Goal: Communication & Community: Answer question/provide support

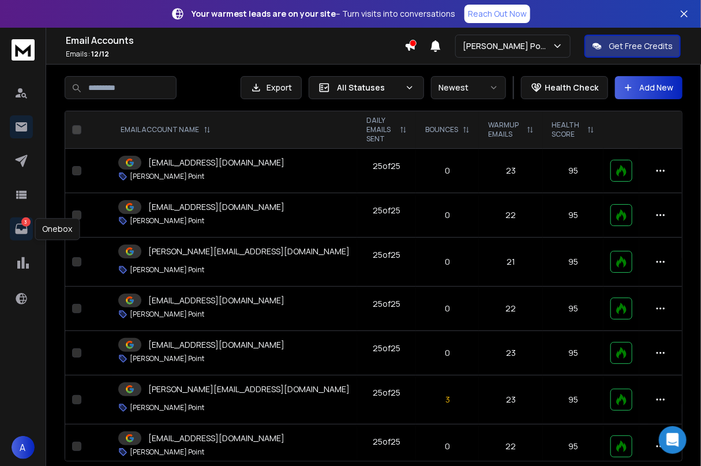
click at [24, 227] on icon at bounding box center [21, 229] width 14 height 14
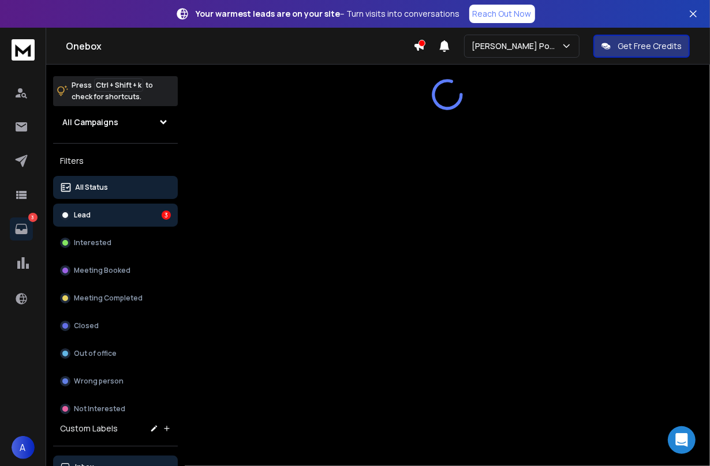
click at [110, 217] on button "Lead 3" at bounding box center [115, 215] width 125 height 23
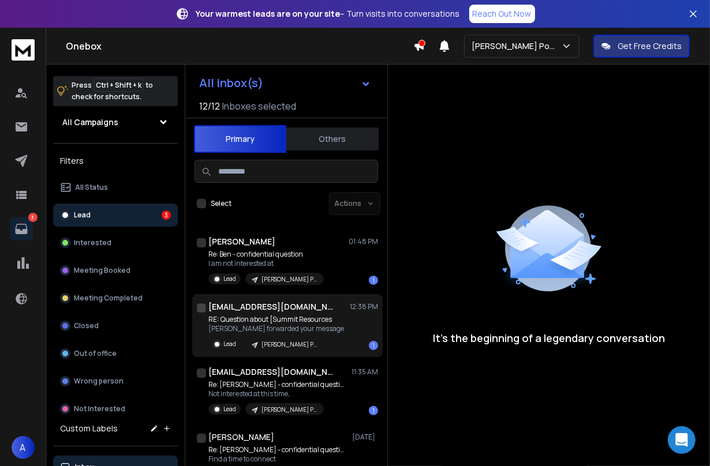
click at [252, 319] on p "RE: Question about [Summit Resources" at bounding box center [276, 319] width 136 height 9
click at [277, 317] on p "RE: Question about [Summit Resources" at bounding box center [276, 319] width 136 height 9
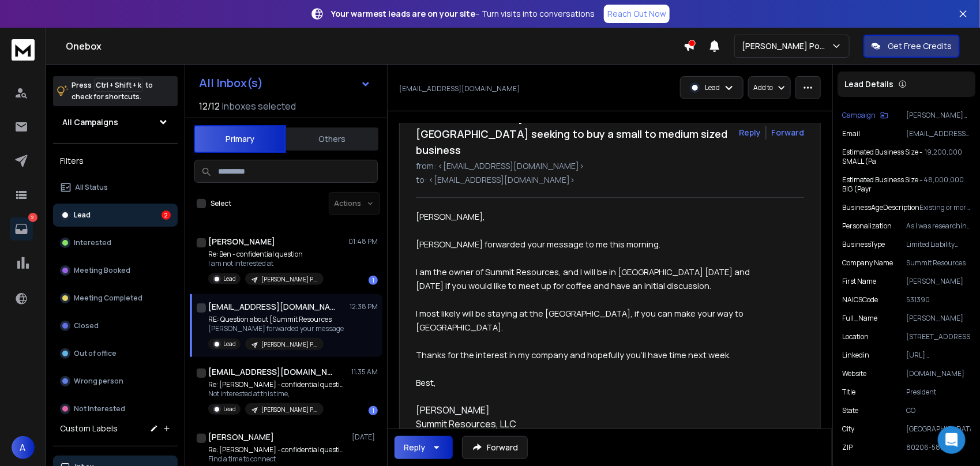
scroll to position [115, 0]
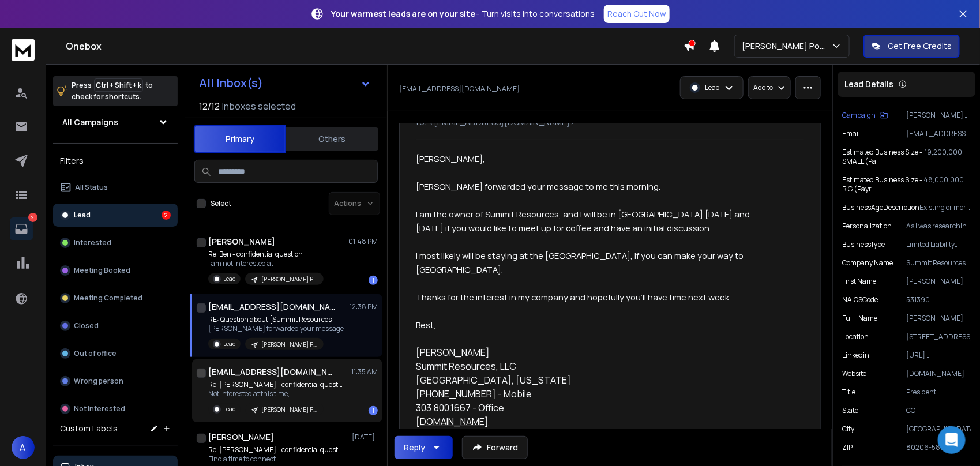
click at [300, 386] on p "Re: [PERSON_NAME] - confidential question" at bounding box center [277, 384] width 138 height 9
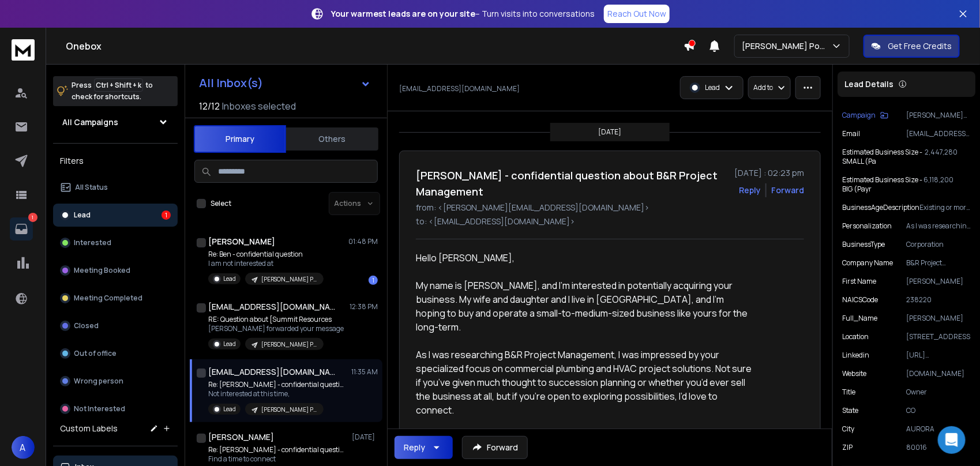
click at [251, 380] on p "Re: [PERSON_NAME] - confidential question" at bounding box center [277, 384] width 138 height 9
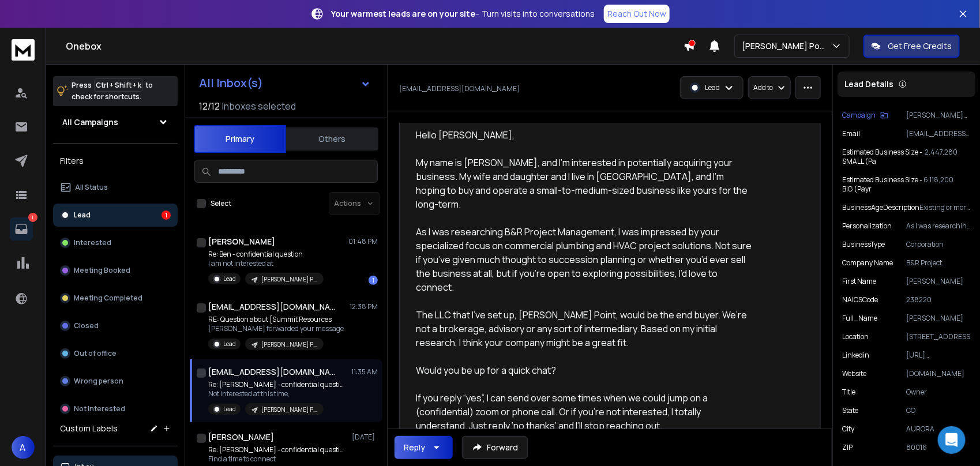
scroll to position [303, 0]
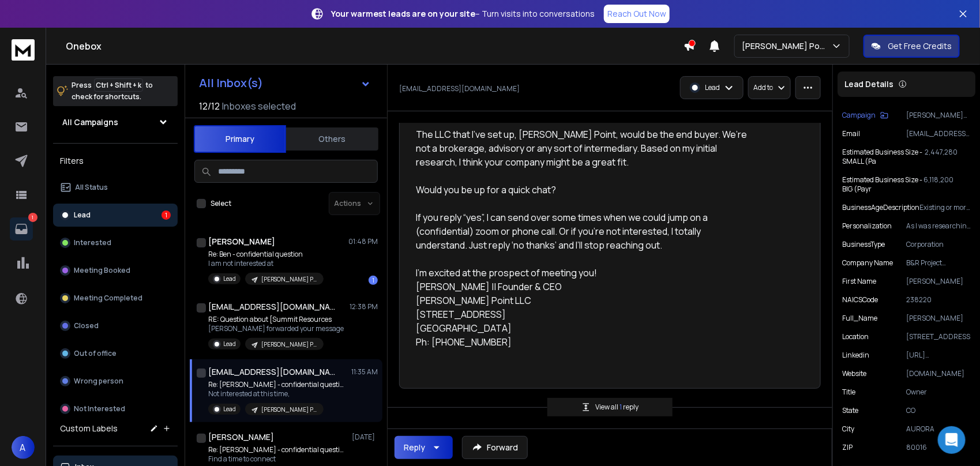
click at [613, 403] on p "View all 1 reply" at bounding box center [616, 407] width 43 height 9
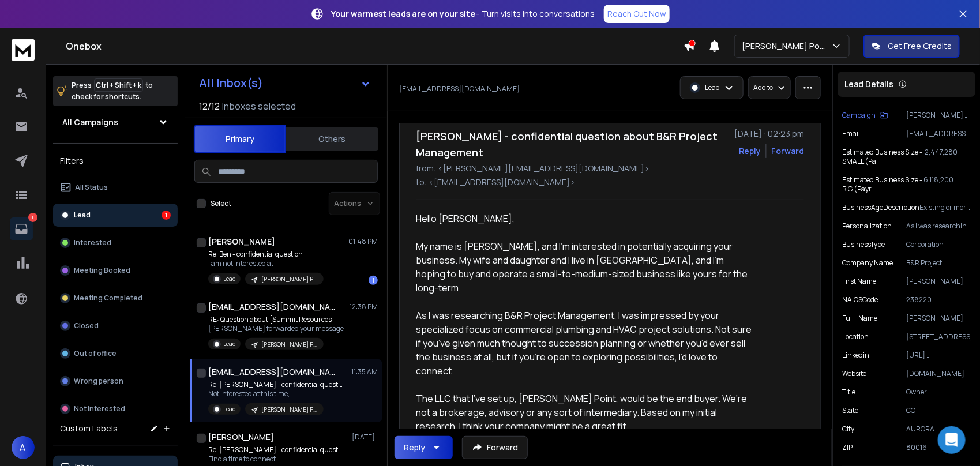
scroll to position [0, 0]
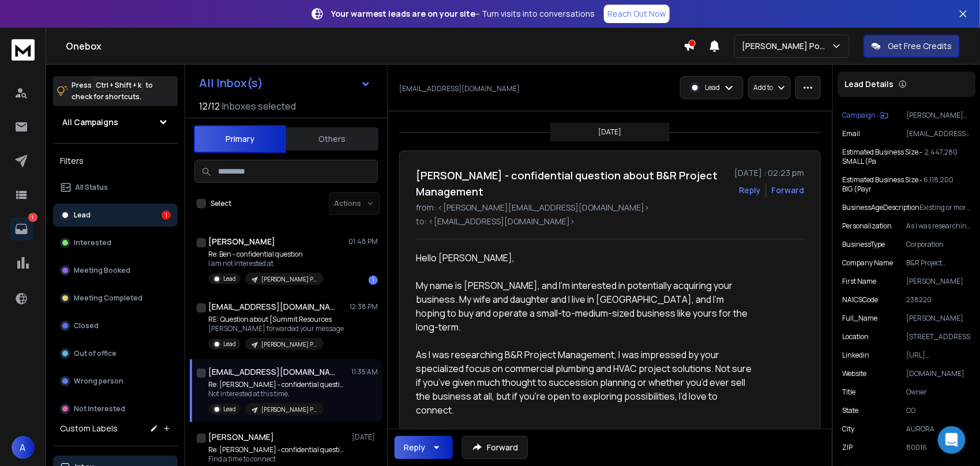
click at [709, 85] on div "Lead" at bounding box center [712, 88] width 62 height 22
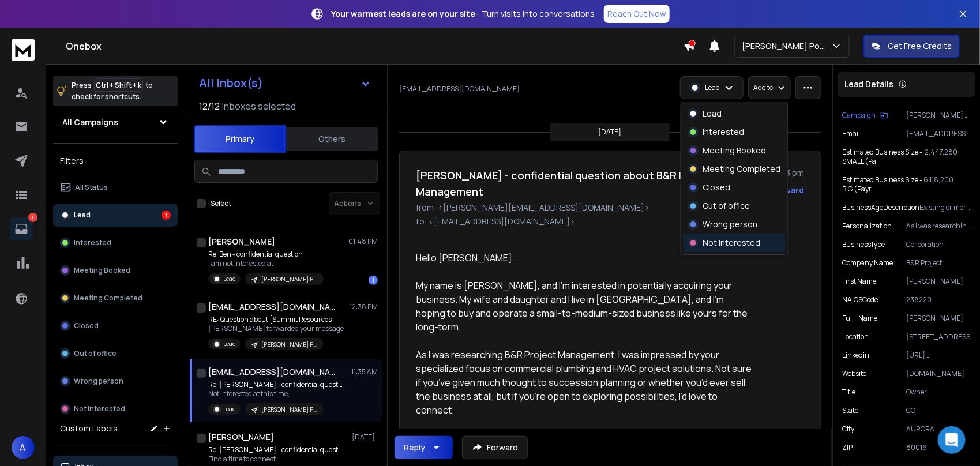
click at [709, 239] on p "Not Interested" at bounding box center [732, 243] width 58 height 12
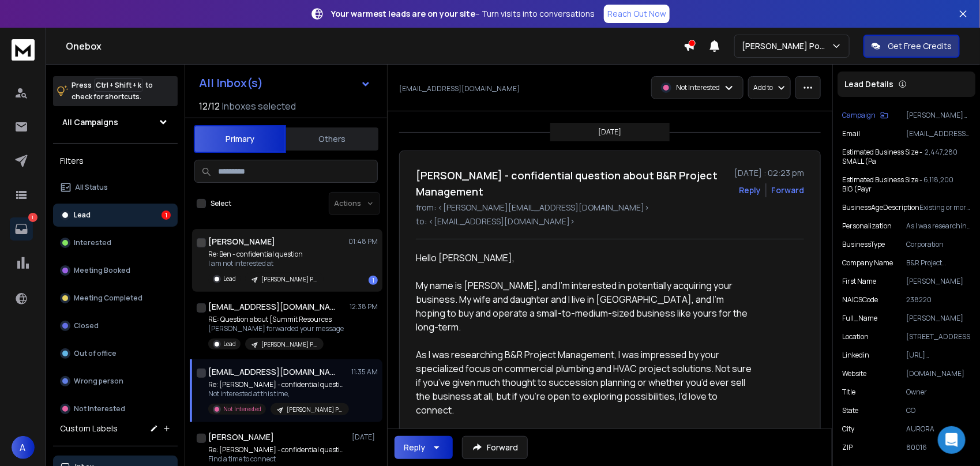
click at [301, 256] on p "Re: Ben - confidential question" at bounding box center [265, 254] width 115 height 9
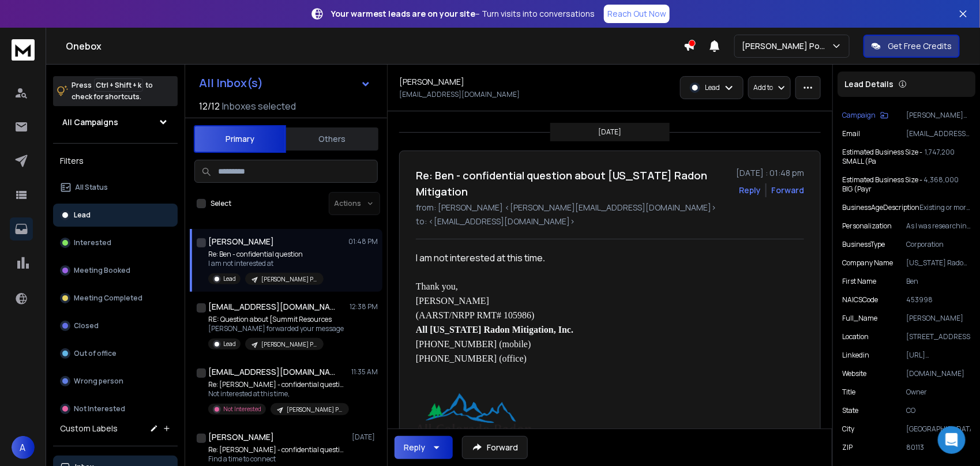
click at [709, 89] on icon at bounding box center [729, 87] width 9 height 9
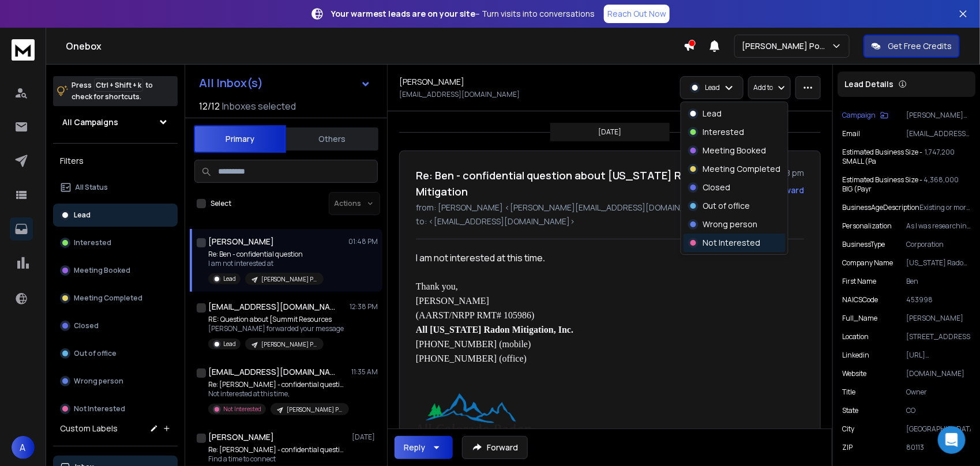
click at [709, 243] on p "Not Interested" at bounding box center [732, 243] width 58 height 12
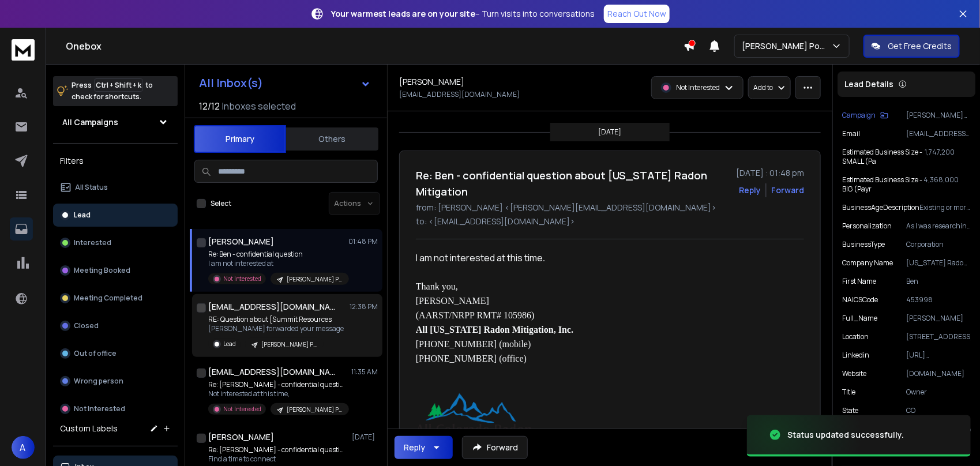
click at [280, 313] on div "[EMAIL_ADDRESS][DOMAIN_NAME] 12:38 PM RE: Question about [Summit Resources [PER…" at bounding box center [293, 325] width 170 height 49
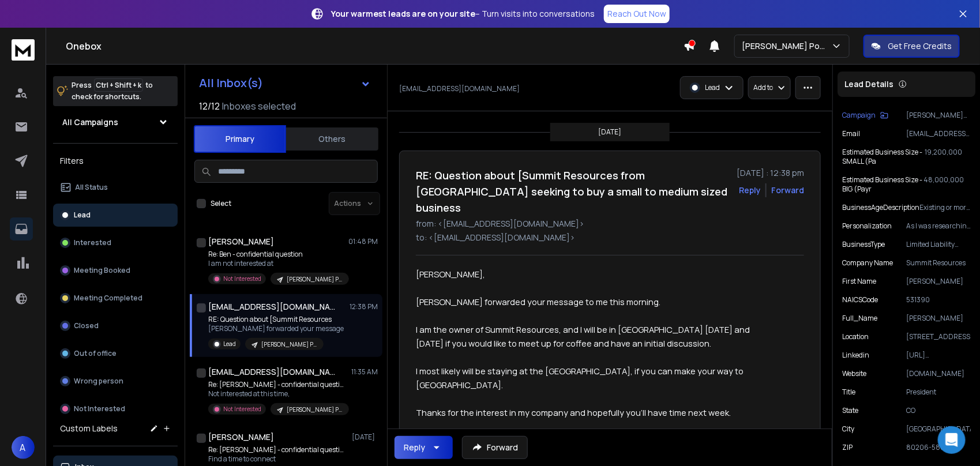
click at [709, 191] on button "Reply" at bounding box center [750, 191] width 22 height 12
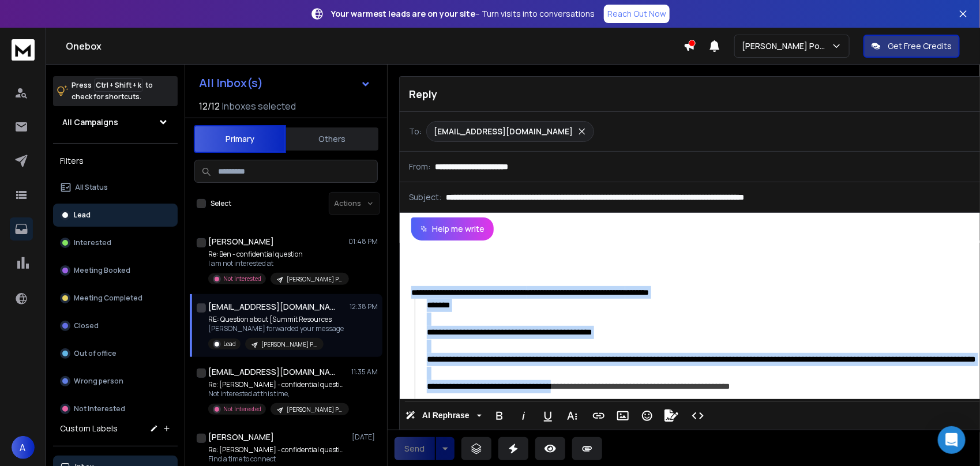
drag, startPoint x: 411, startPoint y: 297, endPoint x: 549, endPoint y: 391, distance: 166.9
click at [549, 391] on div "**********" at bounding box center [853, 320] width 907 height 159
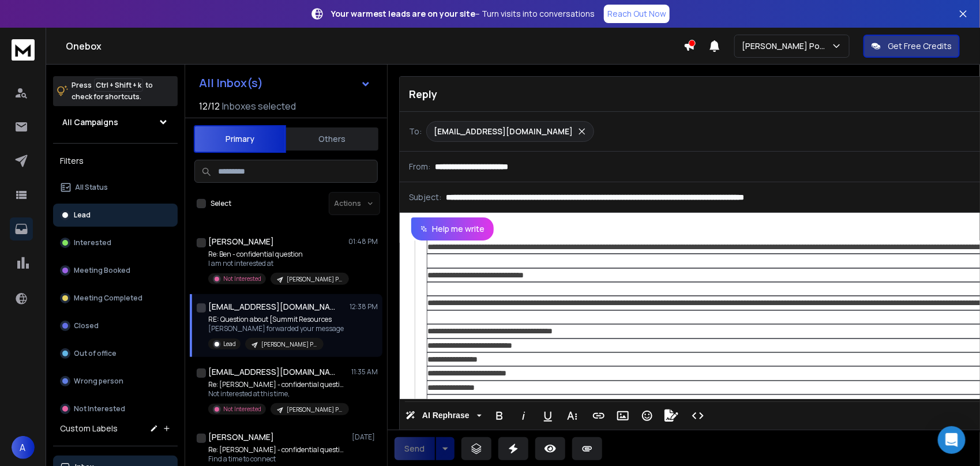
scroll to position [570, 0]
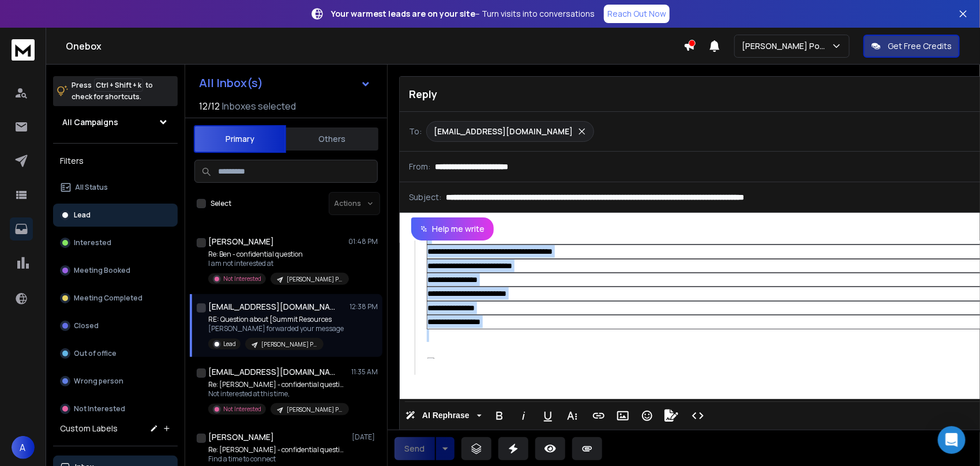
click at [554, 352] on p at bounding box center [861, 358] width 869 height 33
copy div "**********"
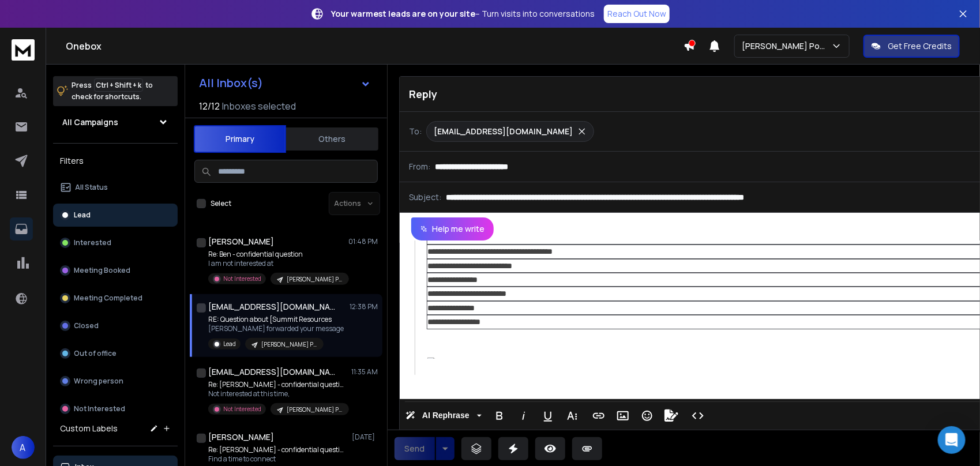
click at [709, 151] on div at bounding box center [853, 151] width 907 height 1
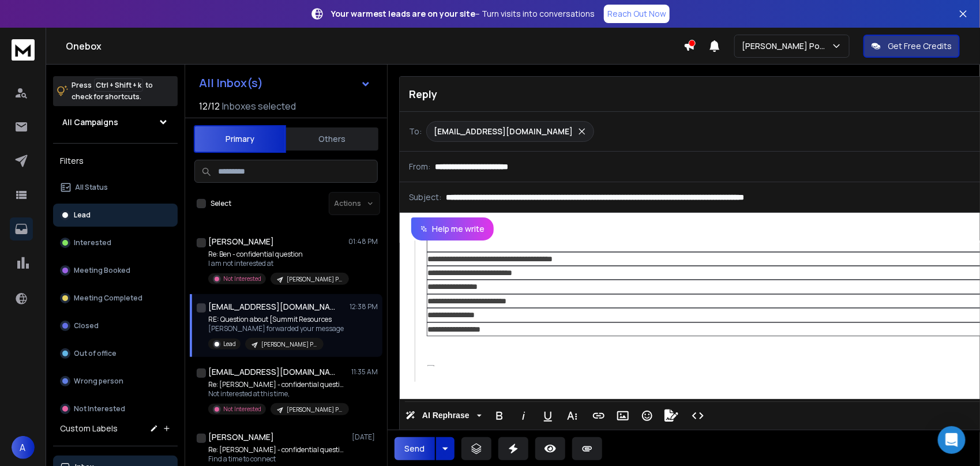
drag, startPoint x: 581, startPoint y: 133, endPoint x: 427, endPoint y: 132, distance: 154.0
click at [427, 132] on div "[EMAIL_ADDRESS][DOMAIN_NAME]" at bounding box center [510, 131] width 168 height 21
copy p "[EMAIL_ADDRESS][DOMAIN_NAME]"
drag, startPoint x: 446, startPoint y: 196, endPoint x: 878, endPoint y: 197, distance: 432.1
click at [709, 197] on input "**********" at bounding box center [867, 198] width 843 height 12
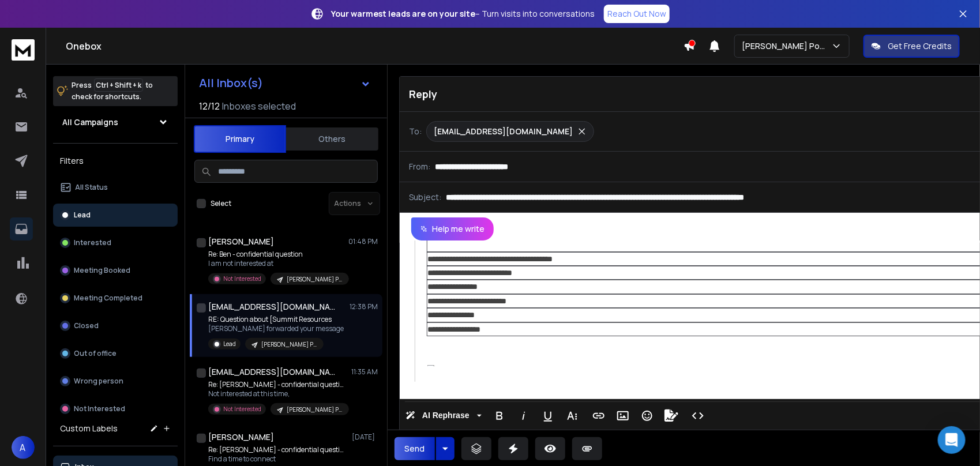
click at [709, 108] on div "Reply" at bounding box center [849, 94] width 899 height 35
click at [268, 309] on h1 "[EMAIL_ADDRESS][DOMAIN_NAME]" at bounding box center [271, 307] width 127 height 12
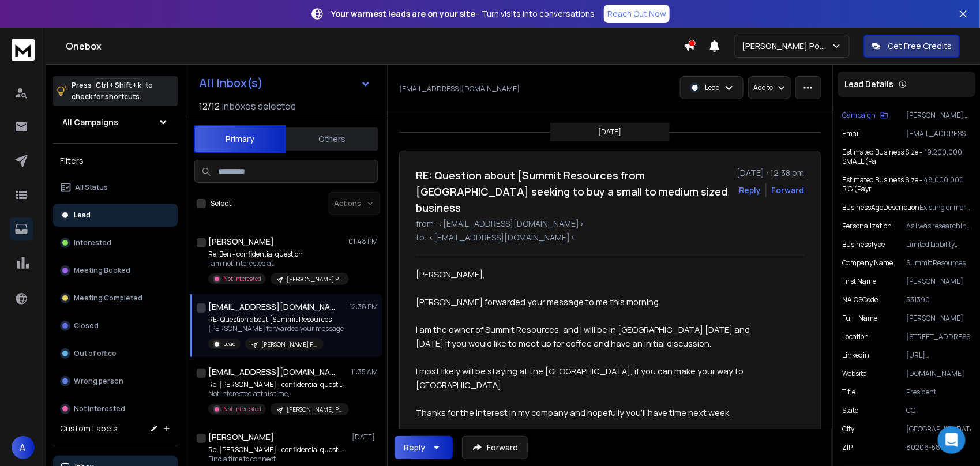
click at [709, 82] on div "Lead" at bounding box center [712, 88] width 62 height 22
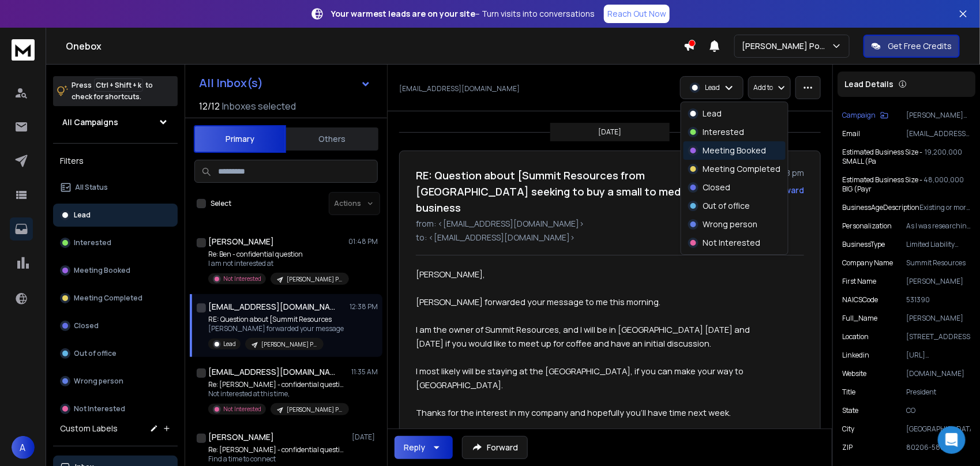
click at [709, 151] on p "Meeting Booked" at bounding box center [734, 151] width 63 height 12
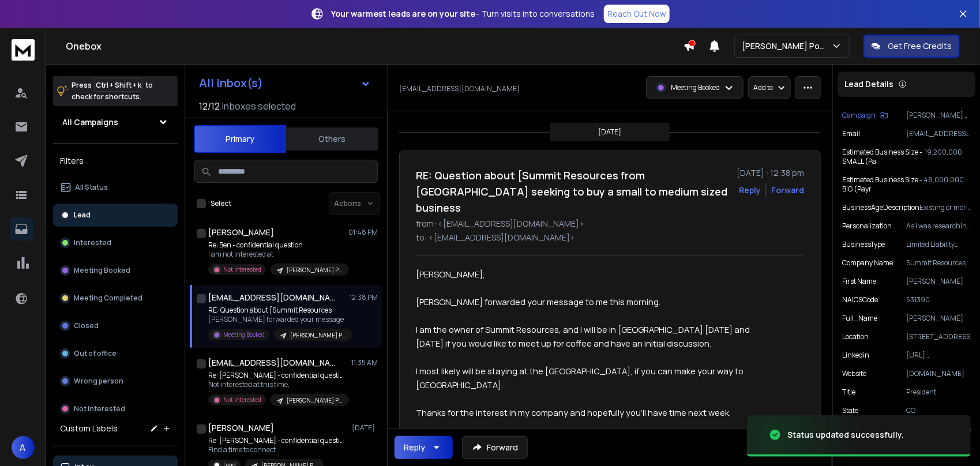
scroll to position [0, 0]
